Goal: Task Accomplishment & Management: Manage account settings

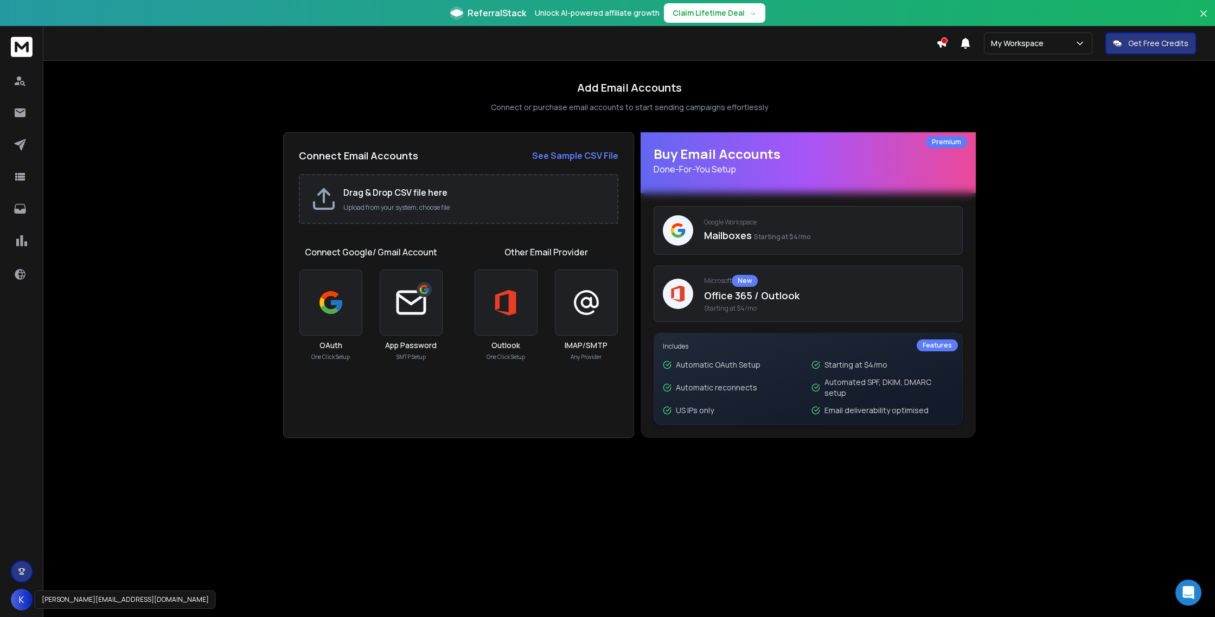
click at [23, 599] on span "K" at bounding box center [22, 600] width 22 height 22
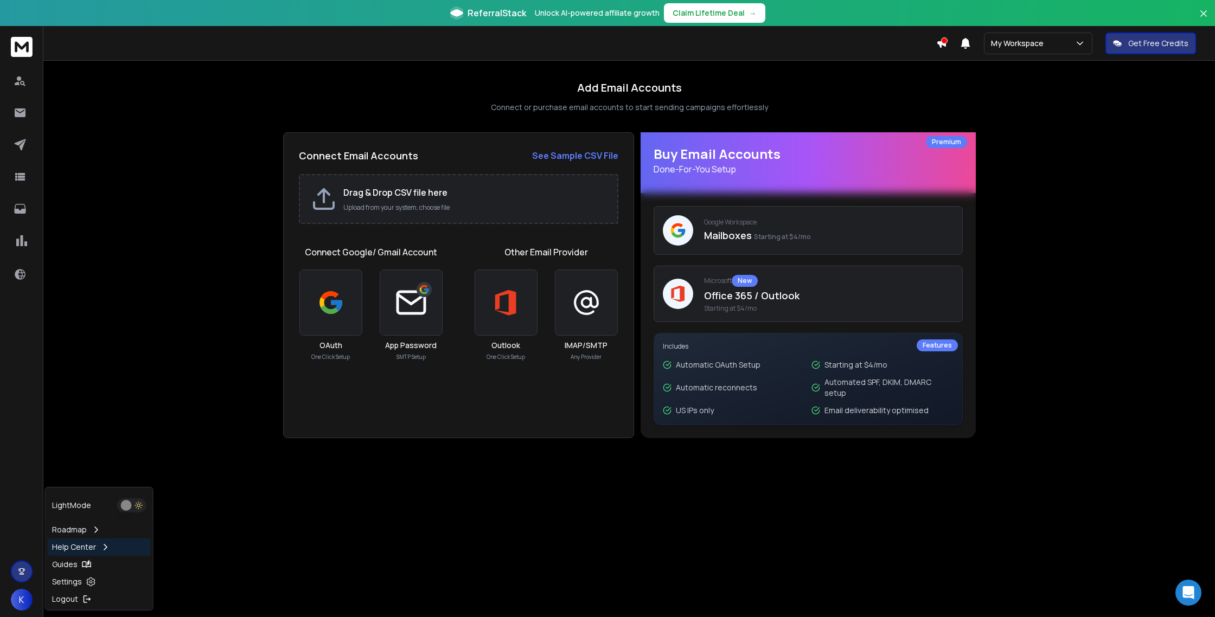
drag, startPoint x: 0, startPoint y: 424, endPoint x: 0, endPoint y: 357, distance: 67.3
click at [0, 423] on div "K" at bounding box center [21, 324] width 43 height 596
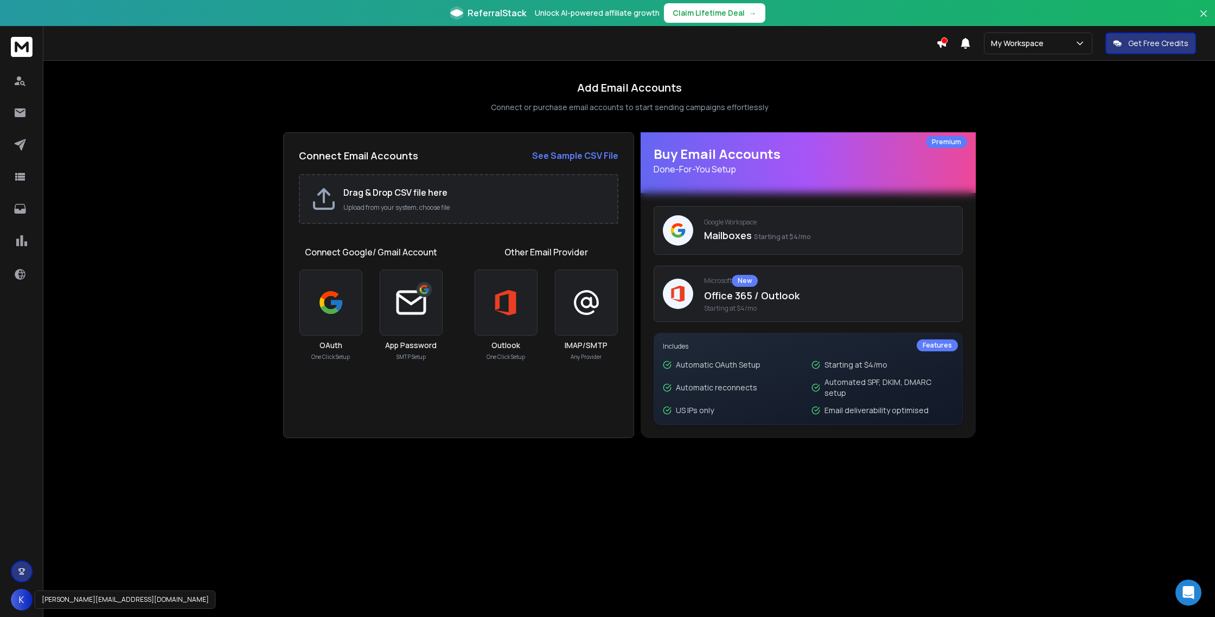
click at [15, 602] on span "K" at bounding box center [22, 600] width 22 height 22
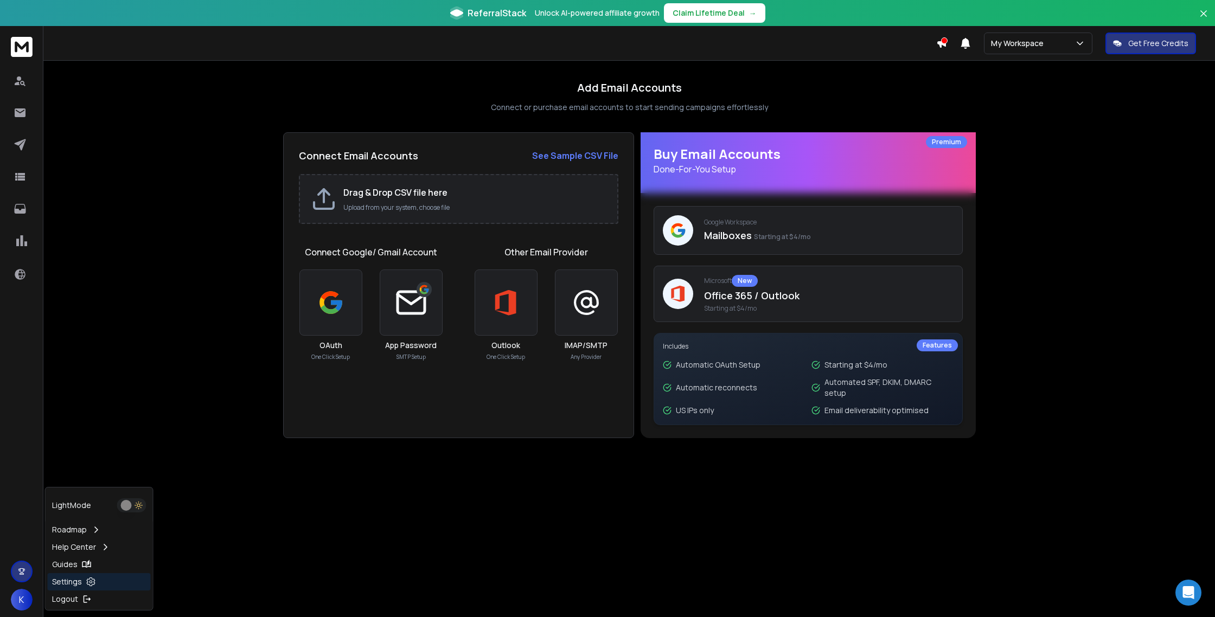
click at [61, 580] on p "Settings" at bounding box center [67, 582] width 30 height 11
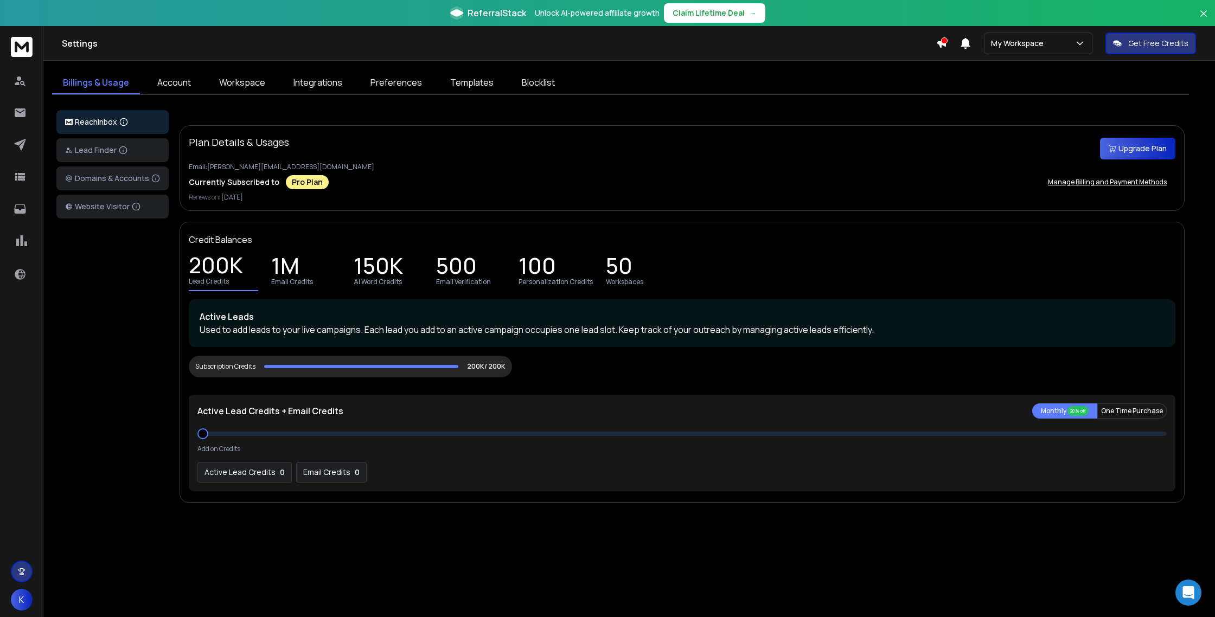
click at [323, 77] on link "Integrations" at bounding box center [318, 83] width 71 height 23
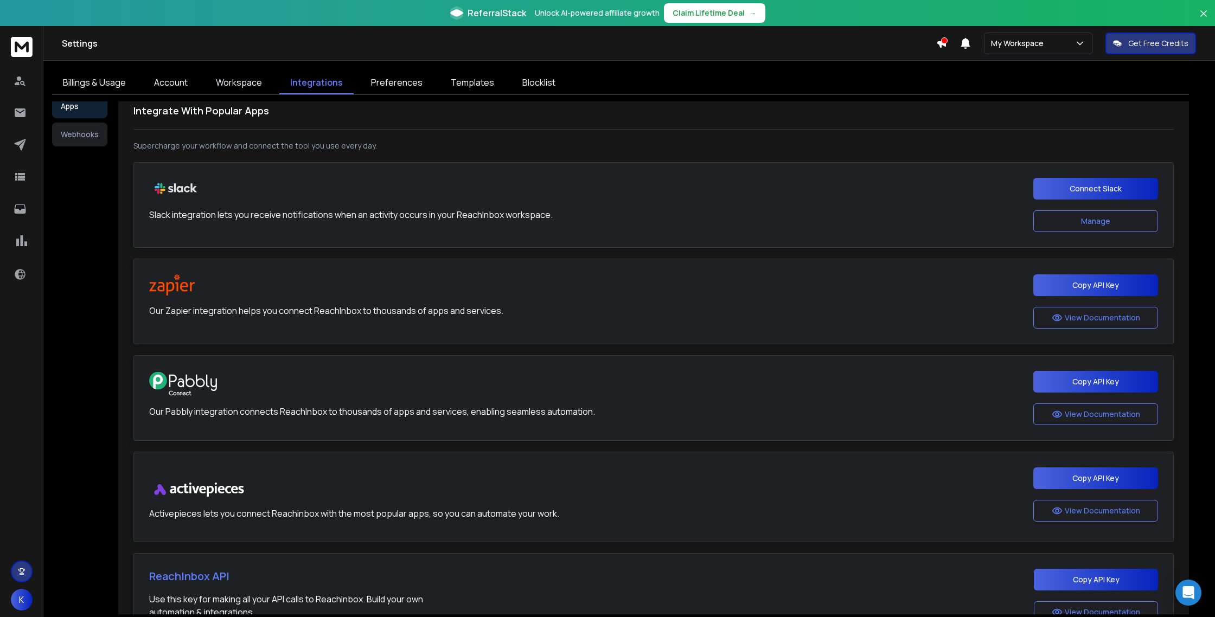
scroll to position [66, 0]
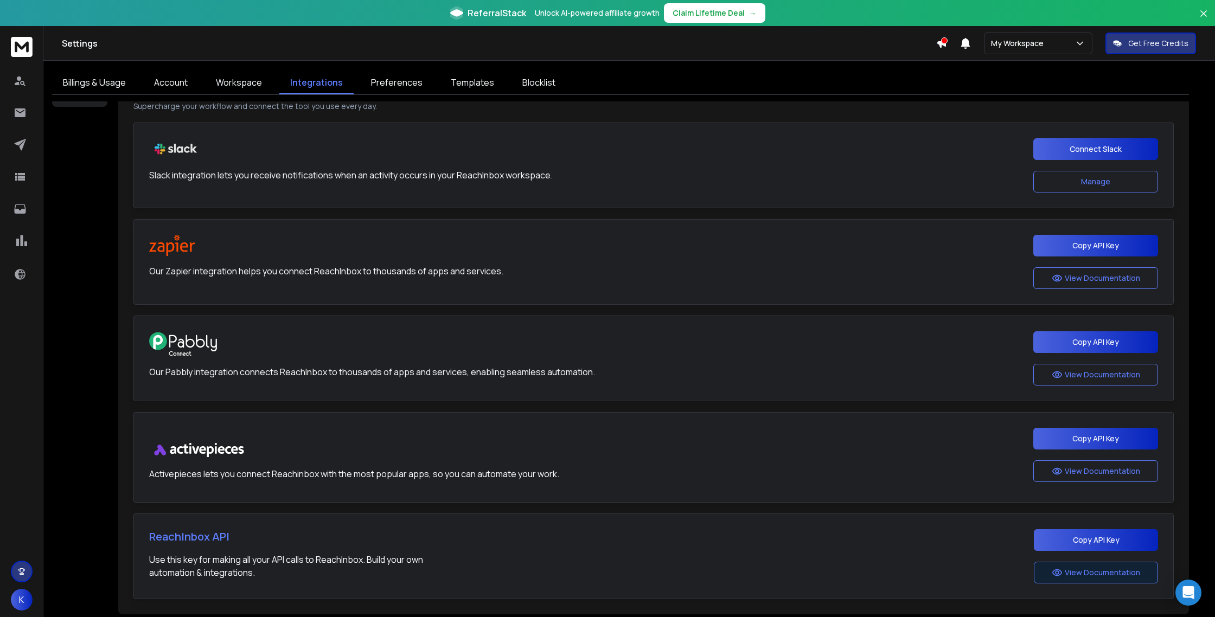
click at [1057, 573] on icon at bounding box center [1057, 573] width 10 height 7
